Goal: Task Accomplishment & Management: Manage account settings

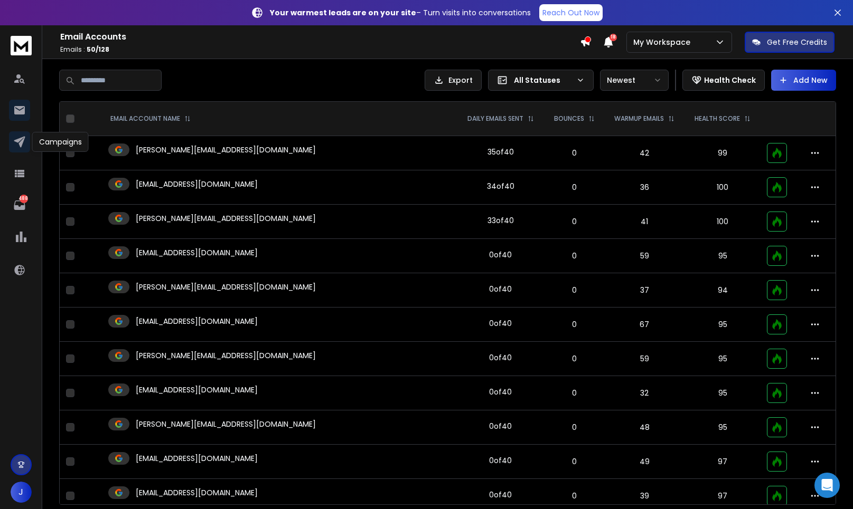
click at [21, 133] on link at bounding box center [19, 141] width 21 height 21
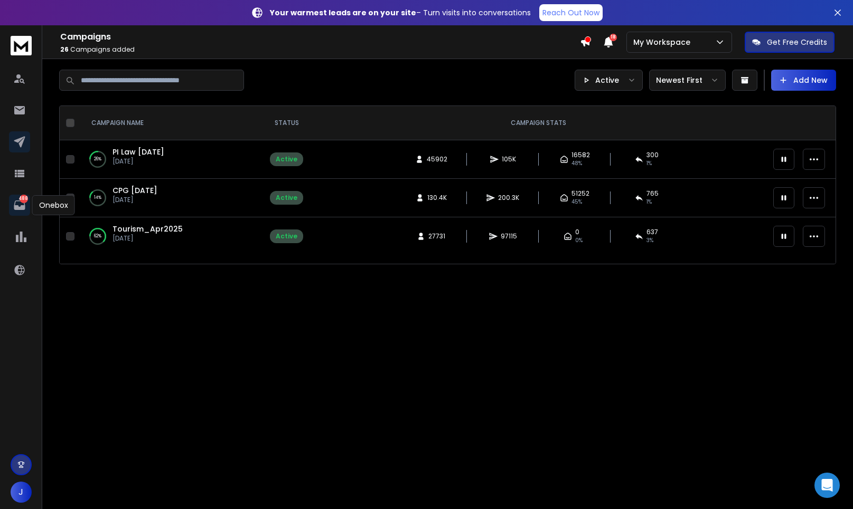
click at [22, 203] on p "488" at bounding box center [24, 199] width 8 height 8
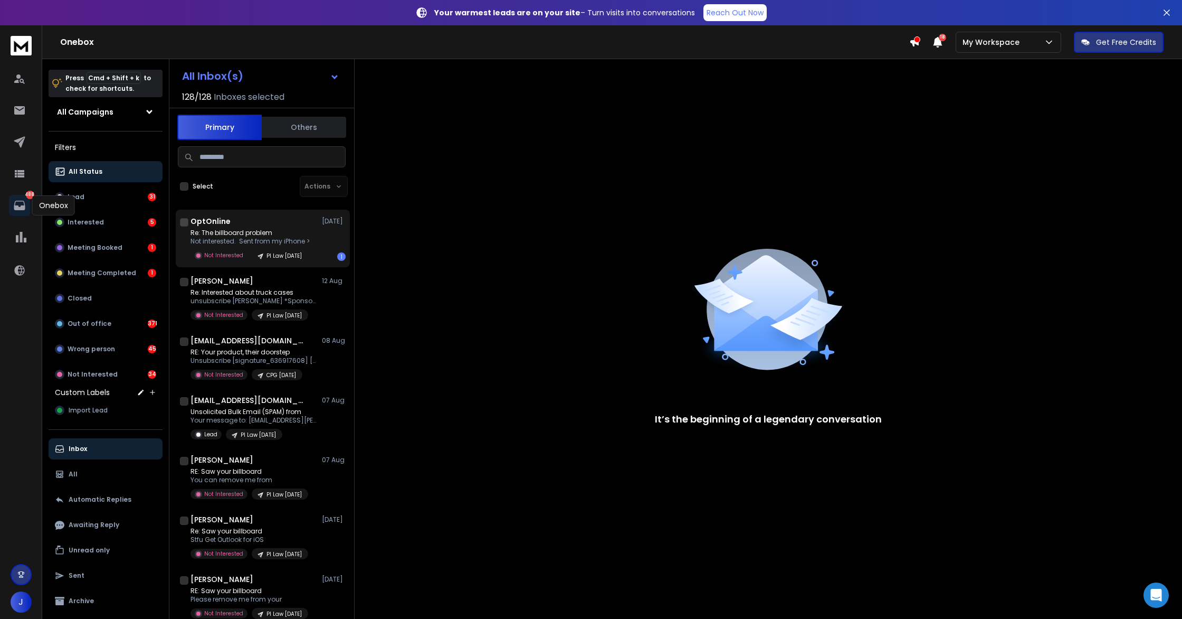
click at [269, 244] on p "Not interested. Sent from my iPhone >" at bounding box center [250, 241] width 119 height 8
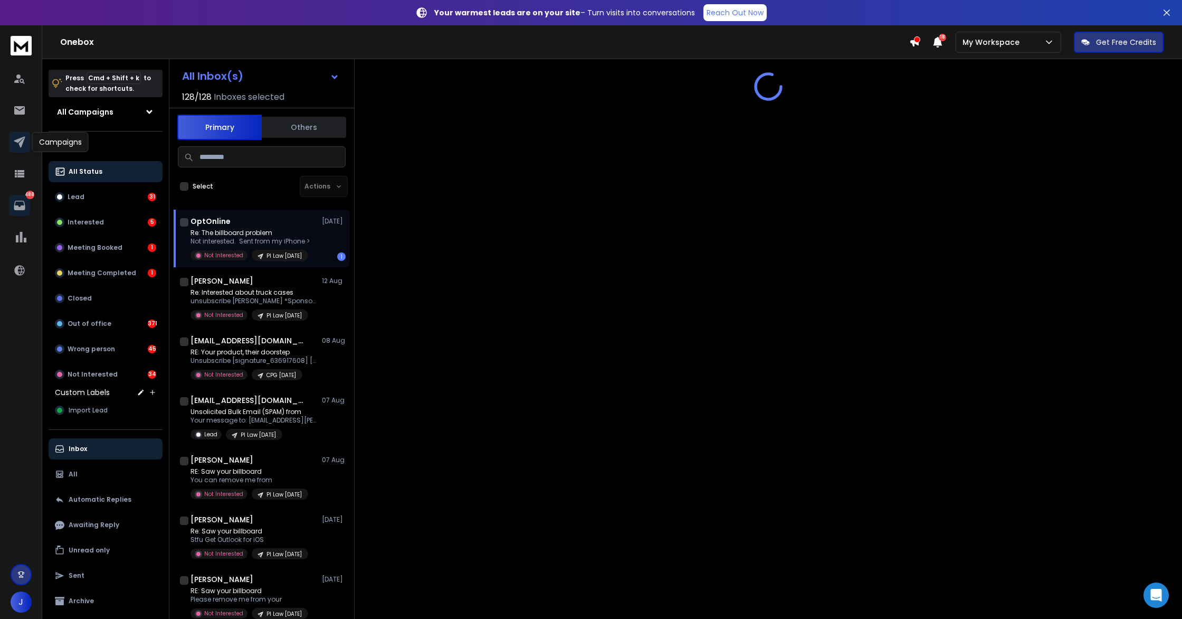
click at [24, 136] on icon at bounding box center [19, 142] width 13 height 13
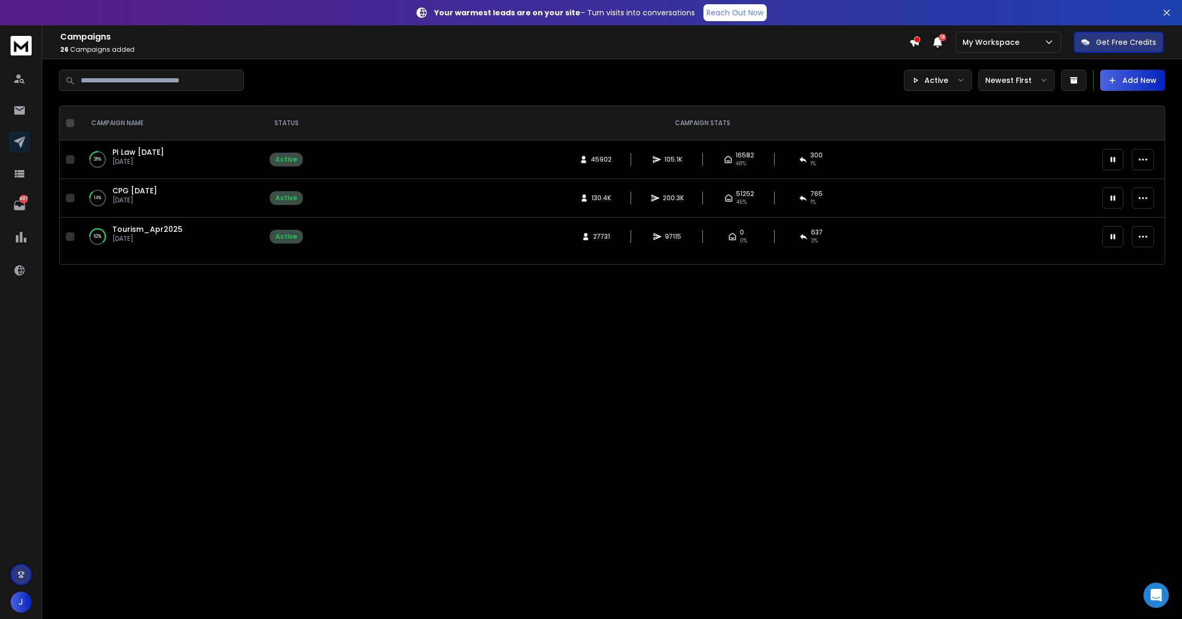
click at [68, 157] on button "button" at bounding box center [70, 159] width 8 height 8
click at [65, 194] on td at bounding box center [69, 198] width 19 height 39
click at [74, 235] on div at bounding box center [72, 236] width 13 height 8
click at [70, 199] on button "button" at bounding box center [70, 198] width 8 height 8
click at [73, 238] on button "button" at bounding box center [70, 236] width 8 height 8
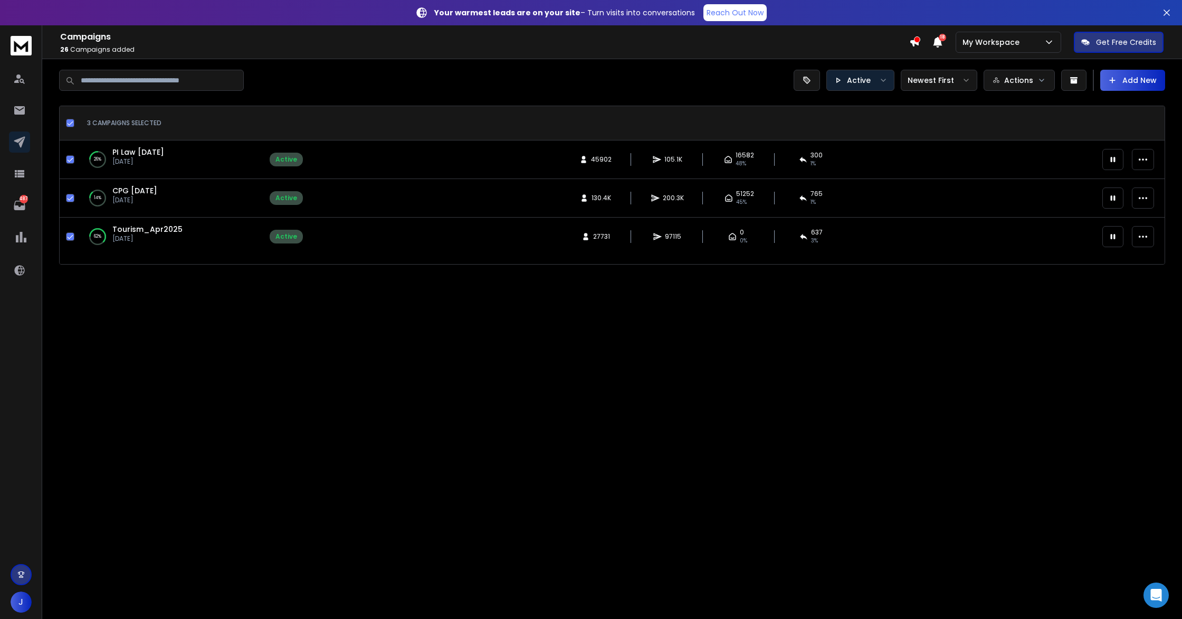
click at [884, 81] on icon "button" at bounding box center [883, 80] width 8 height 8
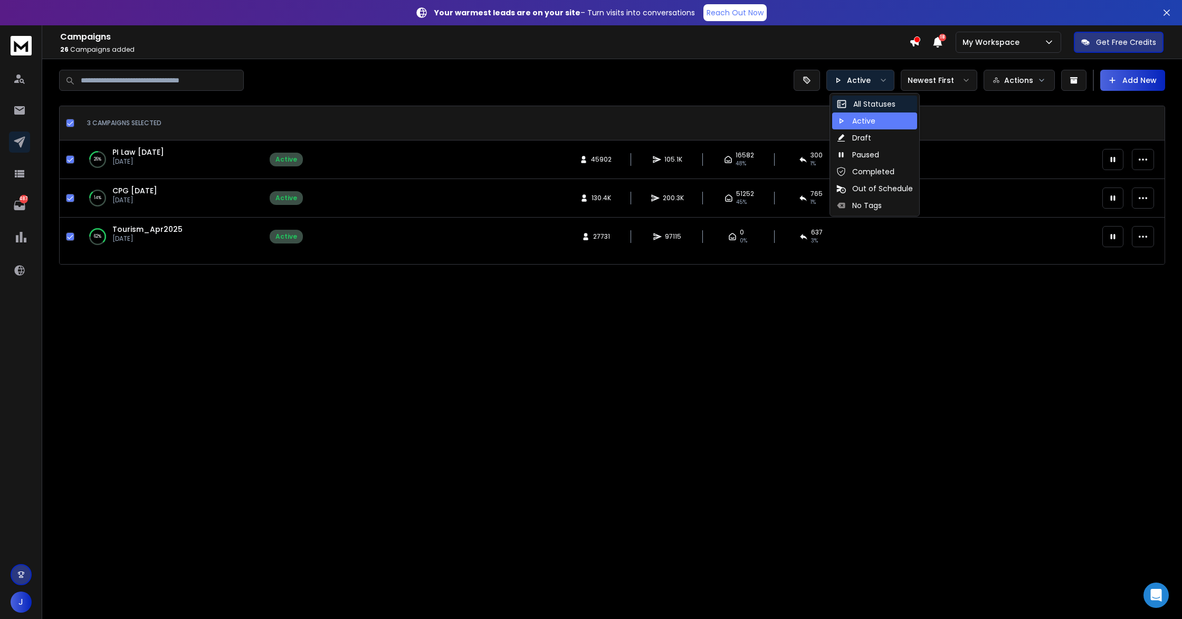
click at [883, 81] on icon "button" at bounding box center [883, 80] width 8 height 8
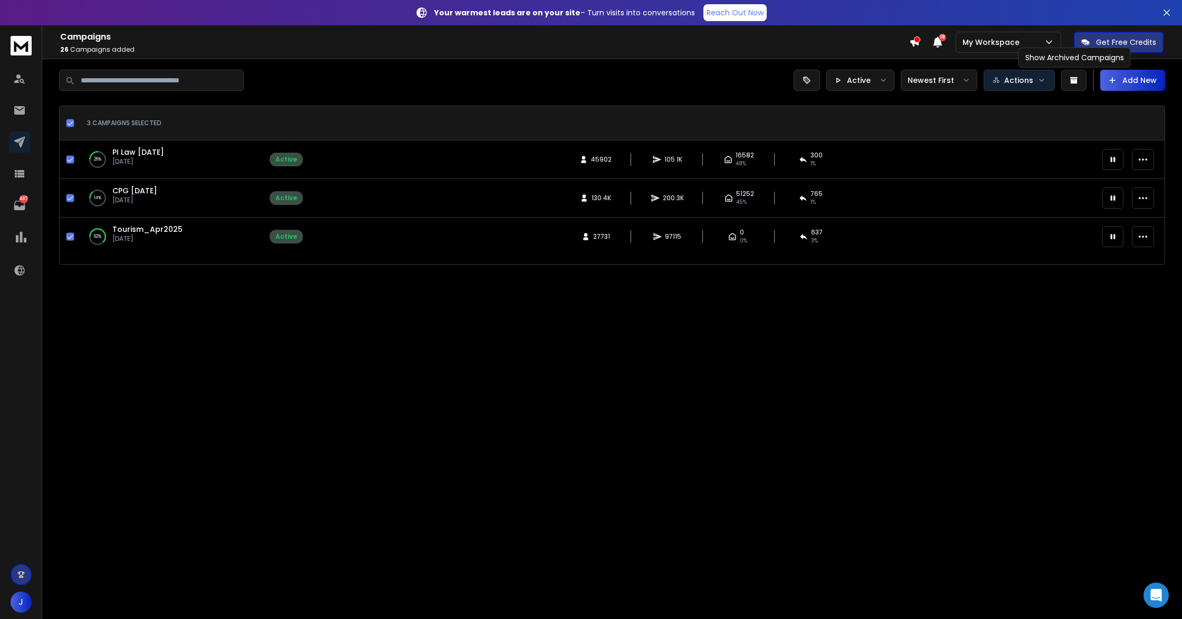
click at [918, 82] on button "Actions" at bounding box center [1019, 80] width 71 height 21
click at [918, 105] on p "Pause" at bounding box center [1019, 104] width 22 height 11
